Goal: Task Accomplishment & Management: Manage account settings

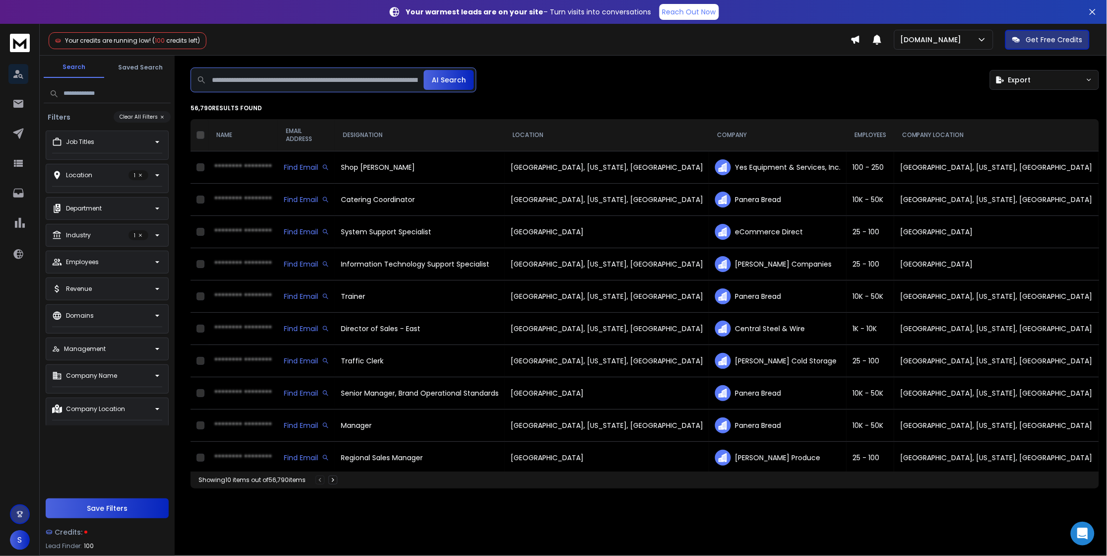
click at [31, 133] on div at bounding box center [19, 136] width 23 height 24
click at [25, 134] on link at bounding box center [18, 134] width 20 height 20
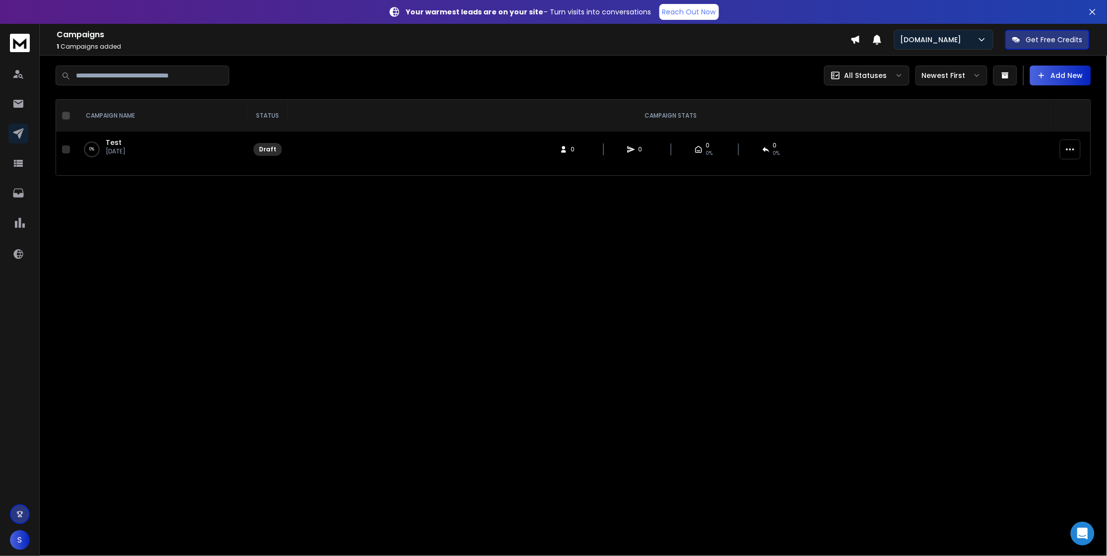
click at [971, 37] on div "Transloads.co" at bounding box center [944, 40] width 86 height 10
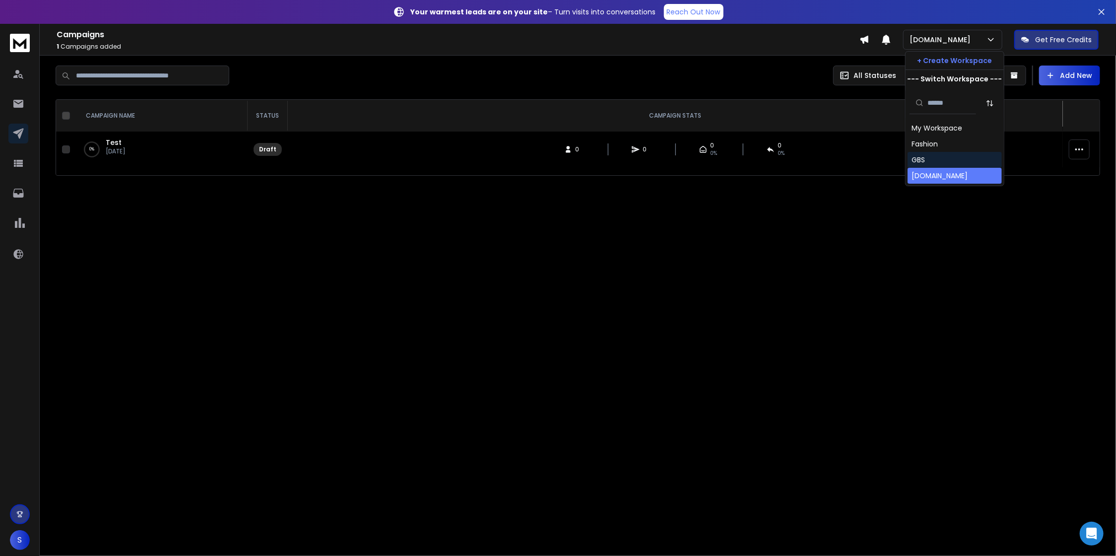
click at [960, 158] on div "GBS" at bounding box center [955, 160] width 94 height 16
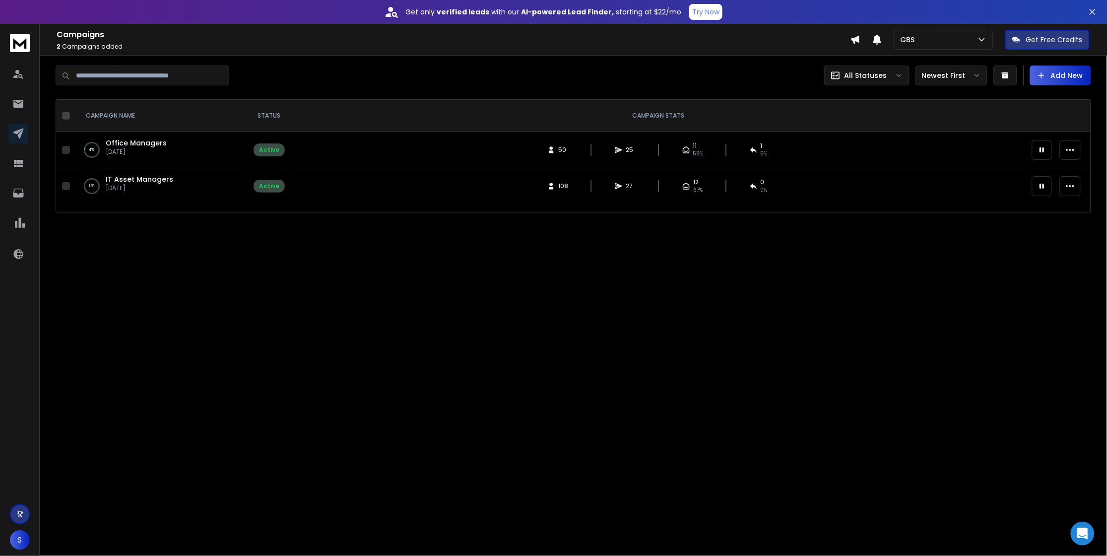
click at [130, 144] on span "Office Managers" at bounding box center [136, 143] width 61 height 10
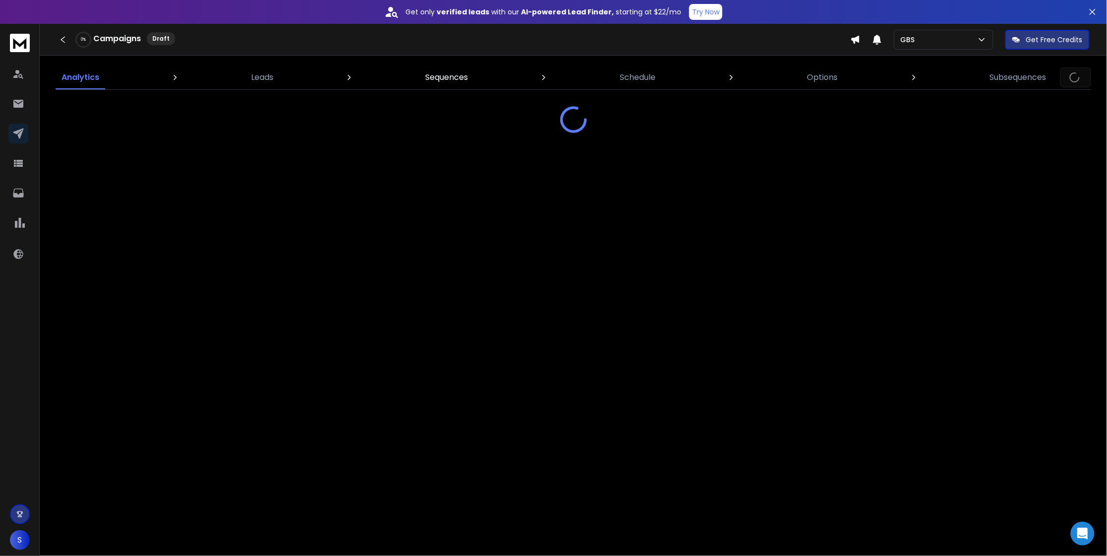
click at [448, 74] on p "Sequences" at bounding box center [446, 77] width 43 height 12
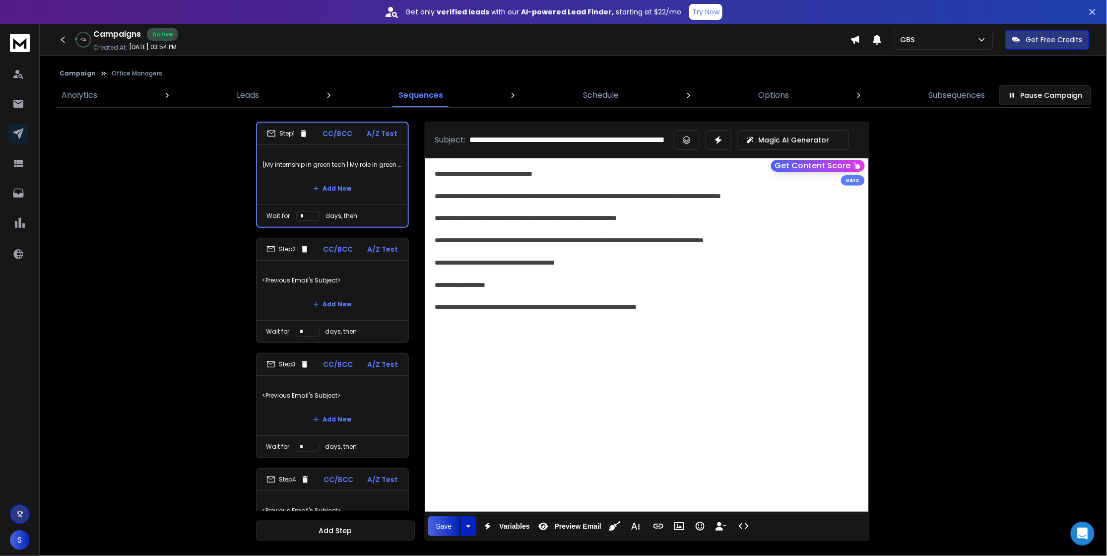
click at [312, 219] on input "*" at bounding box center [308, 216] width 24 height 10
type input "*"
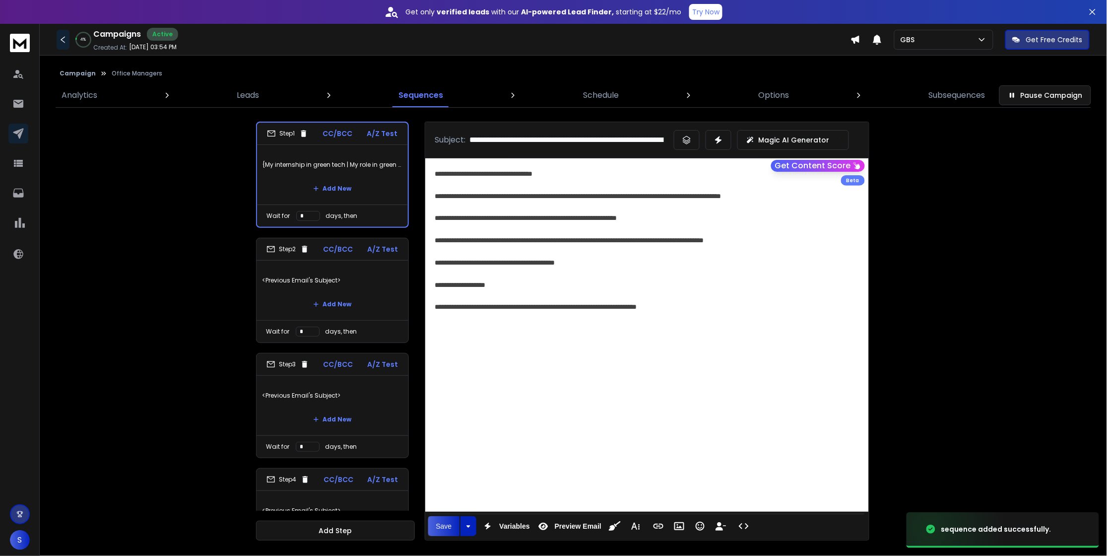
click at [67, 41] on icon at bounding box center [63, 39] width 9 height 9
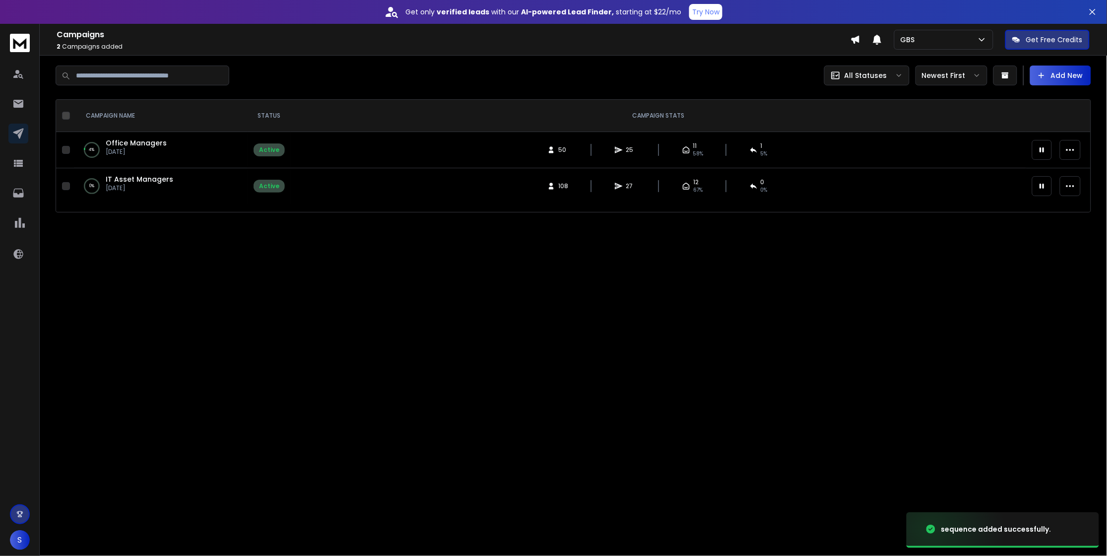
click at [144, 181] on span "IT Asset Managers" at bounding box center [139, 179] width 67 height 10
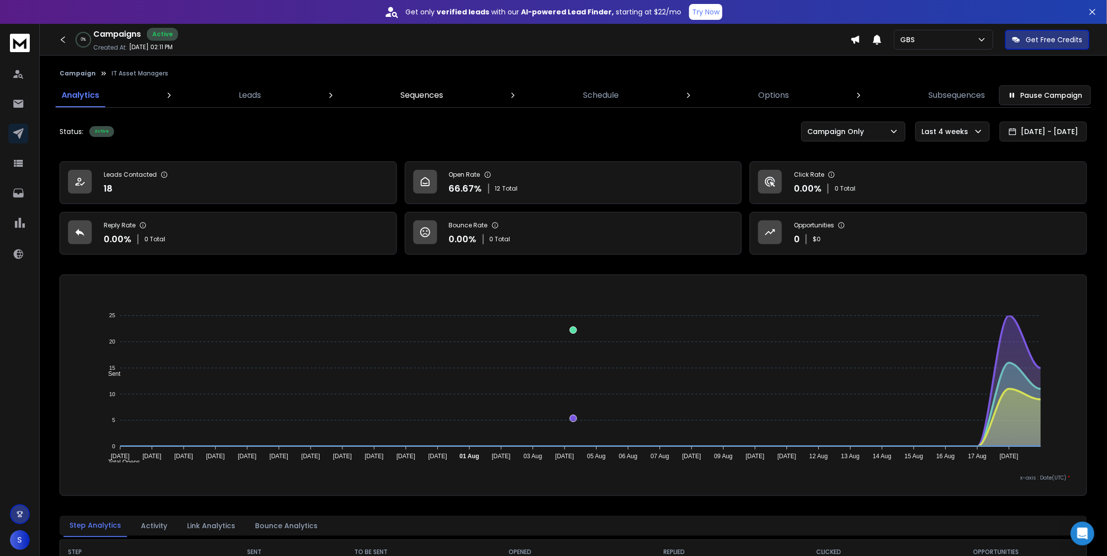
click at [408, 93] on p "Sequences" at bounding box center [422, 95] width 43 height 12
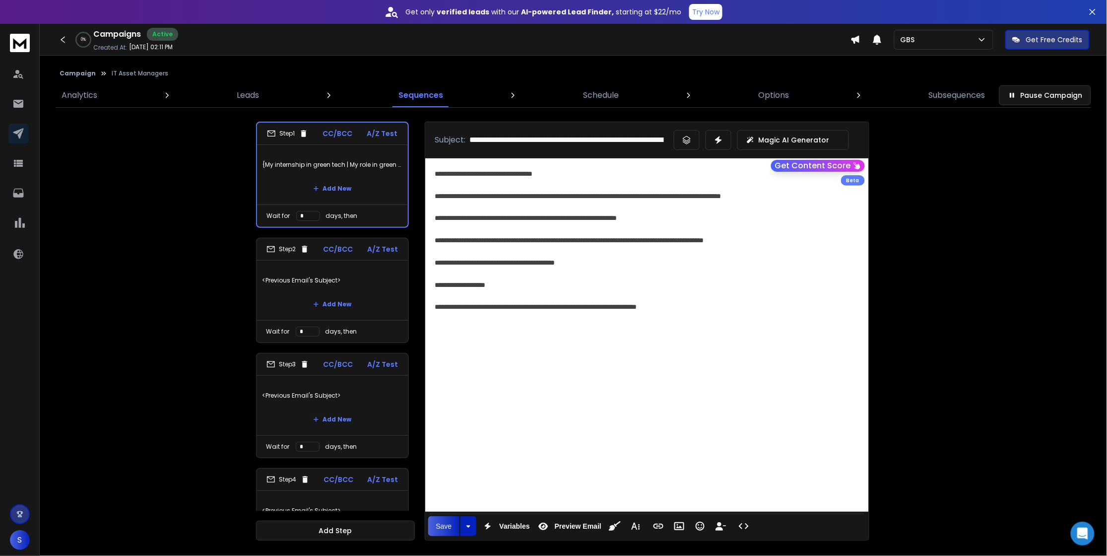
click at [312, 221] on div "Wait for * days, then" at bounding box center [332, 215] width 151 height 22
click at [312, 217] on input "*" at bounding box center [308, 216] width 24 height 10
type input "*"
click at [21, 162] on icon at bounding box center [18, 163] width 12 height 12
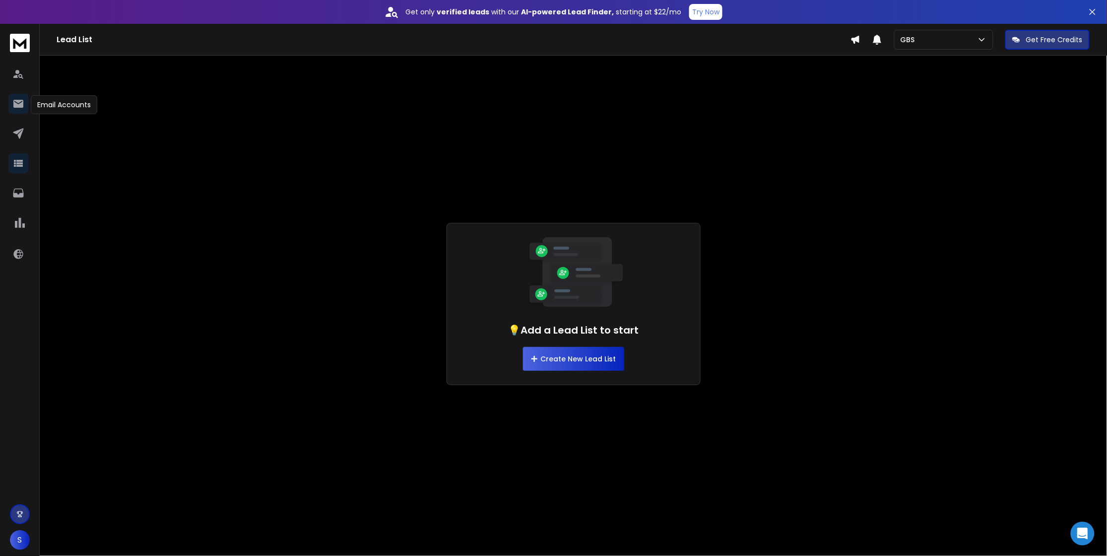
click at [19, 105] on icon at bounding box center [18, 104] width 10 height 8
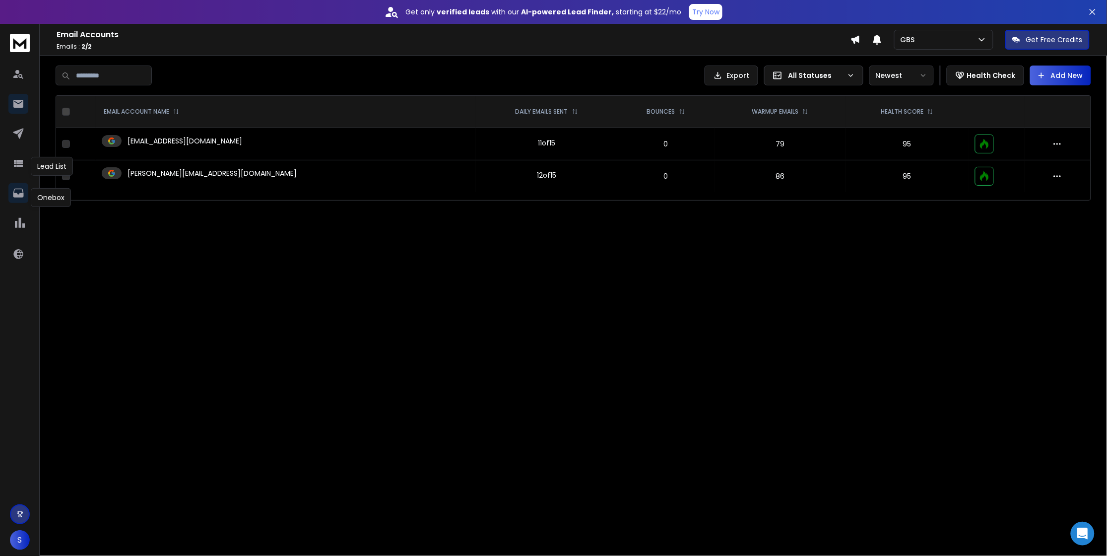
click at [16, 186] on link at bounding box center [18, 193] width 20 height 20
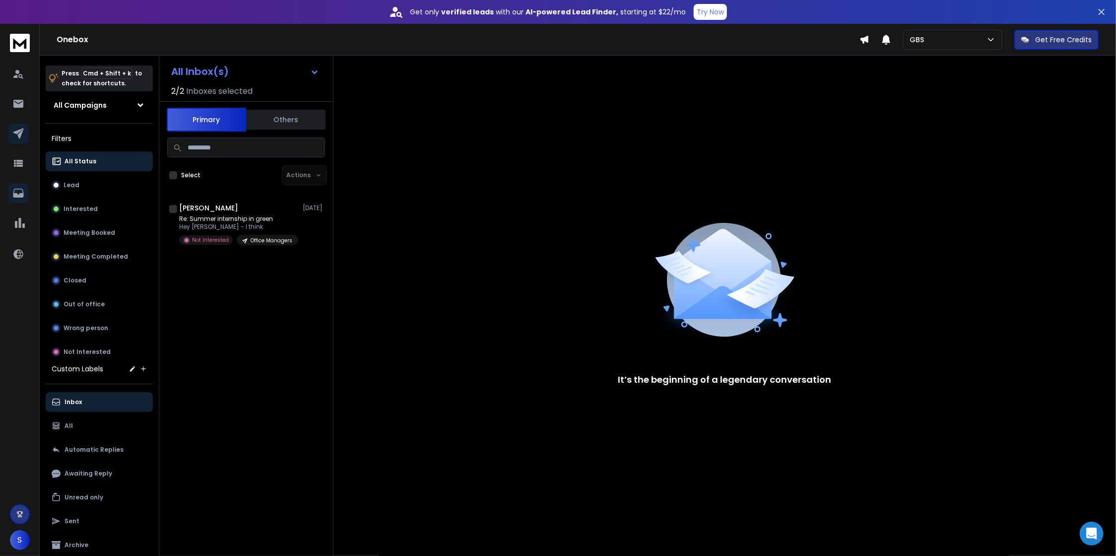
click at [26, 143] on link at bounding box center [18, 134] width 20 height 20
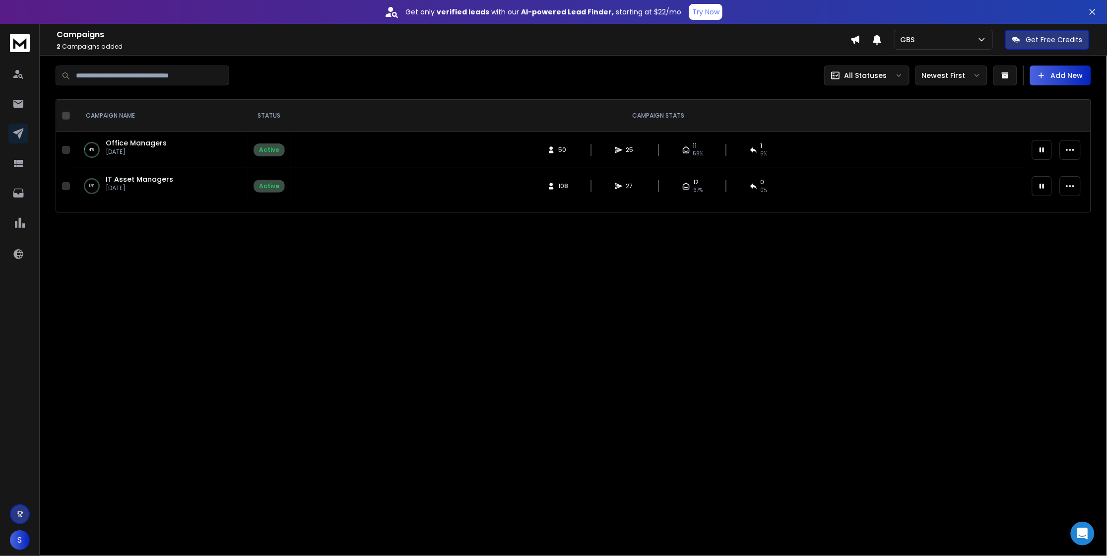
click at [148, 146] on span "Office Managers" at bounding box center [136, 143] width 61 height 10
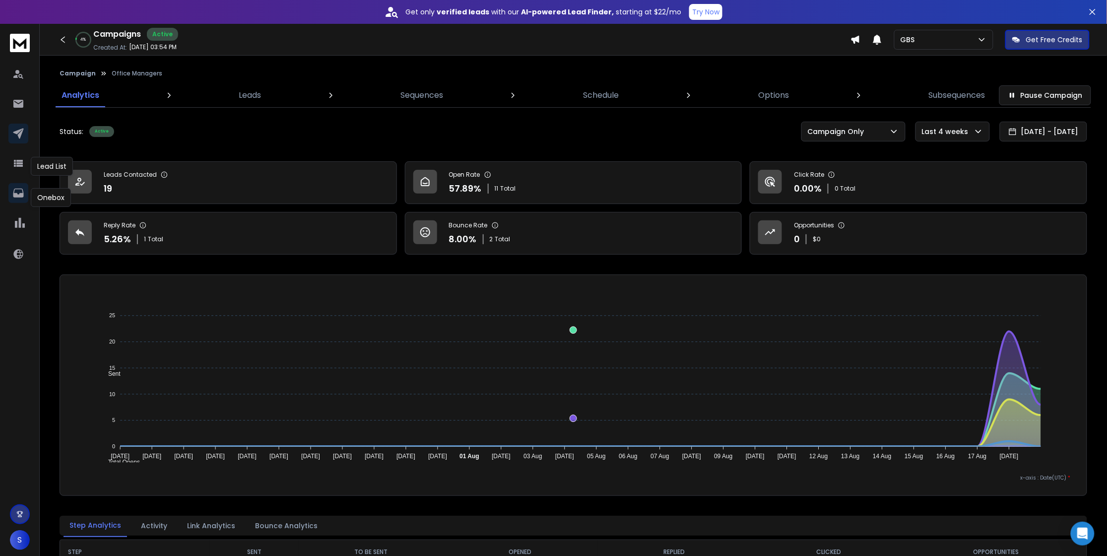
click at [16, 196] on icon at bounding box center [18, 193] width 12 height 12
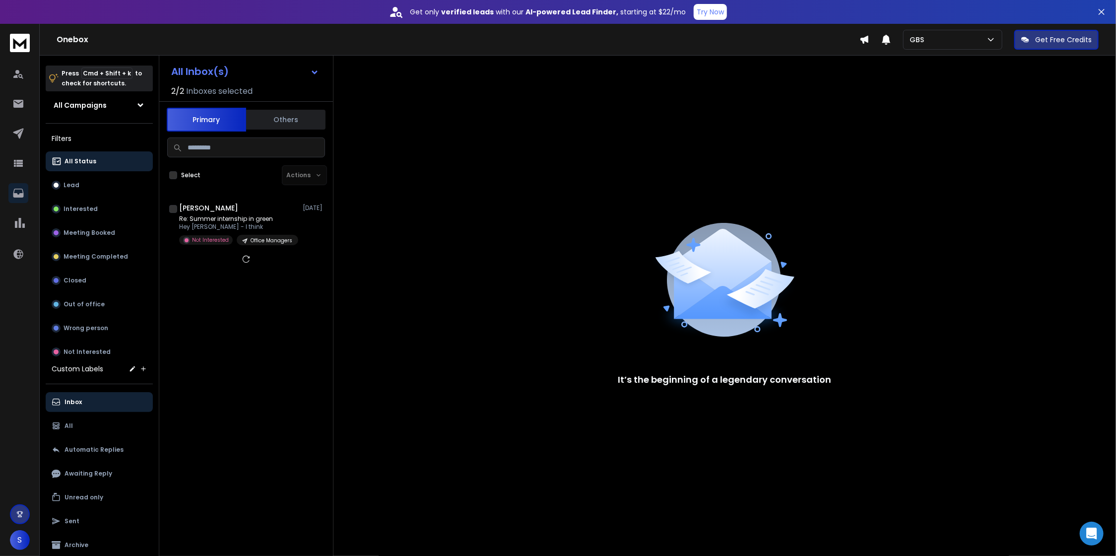
click at [262, 118] on button "Others" at bounding box center [285, 120] width 79 height 22
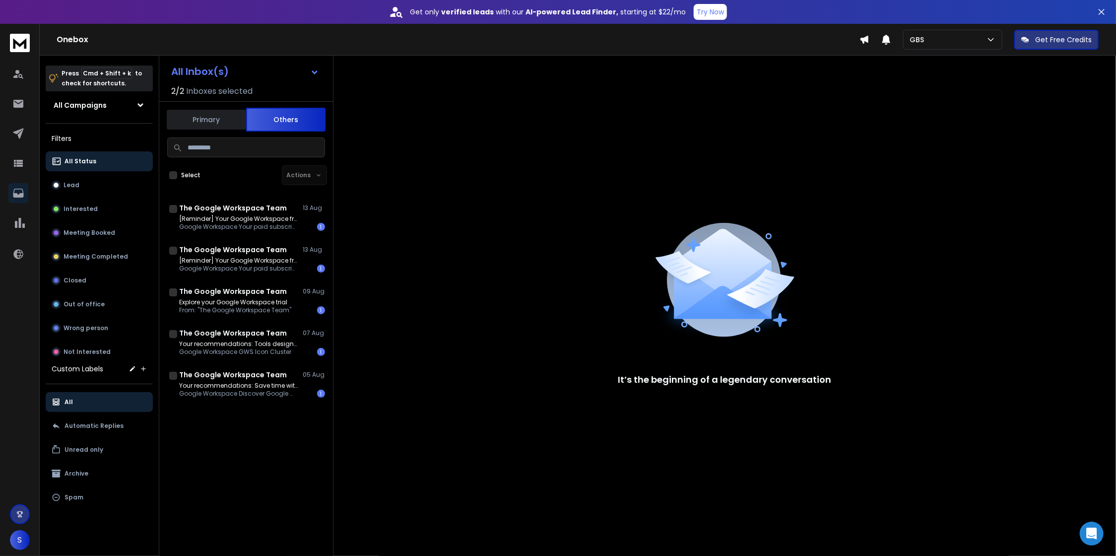
click at [208, 118] on button "Primary" at bounding box center [206, 120] width 79 height 22
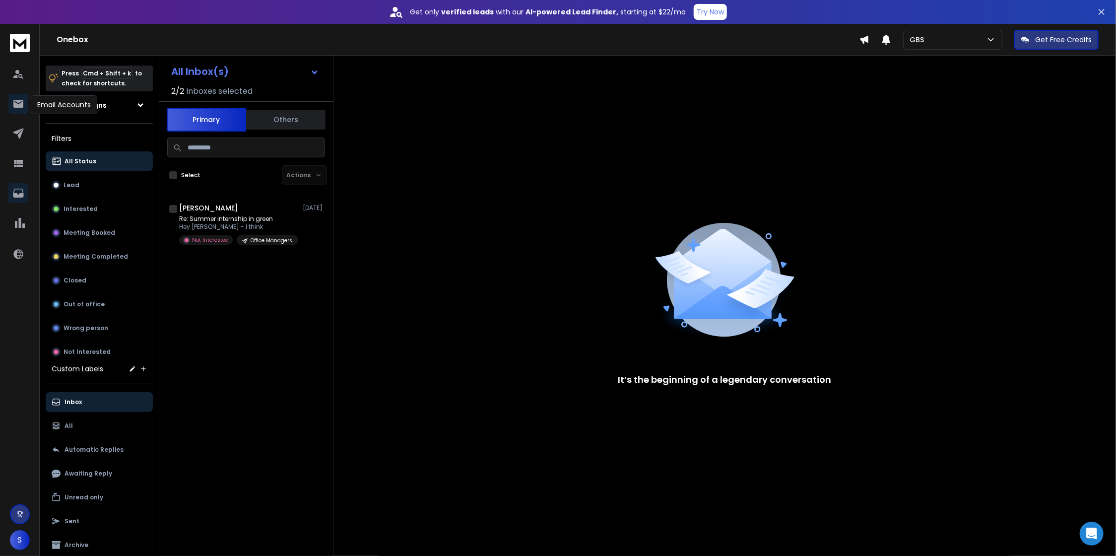
click at [18, 104] on icon at bounding box center [18, 104] width 12 height 12
